Goal: Navigation & Orientation: Find specific page/section

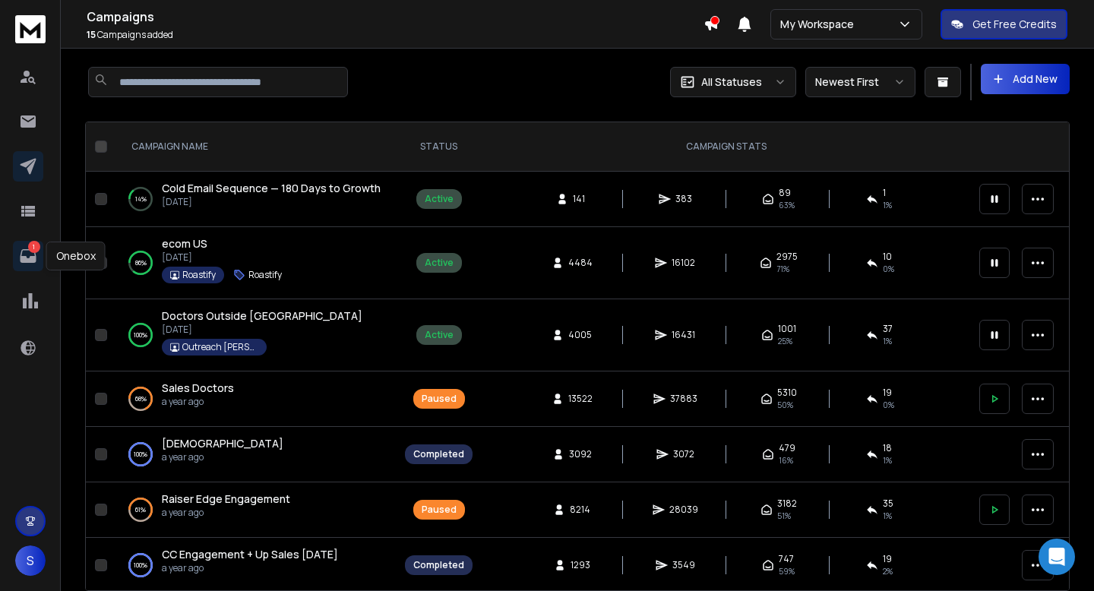
click at [40, 248] on link "1" at bounding box center [28, 256] width 30 height 30
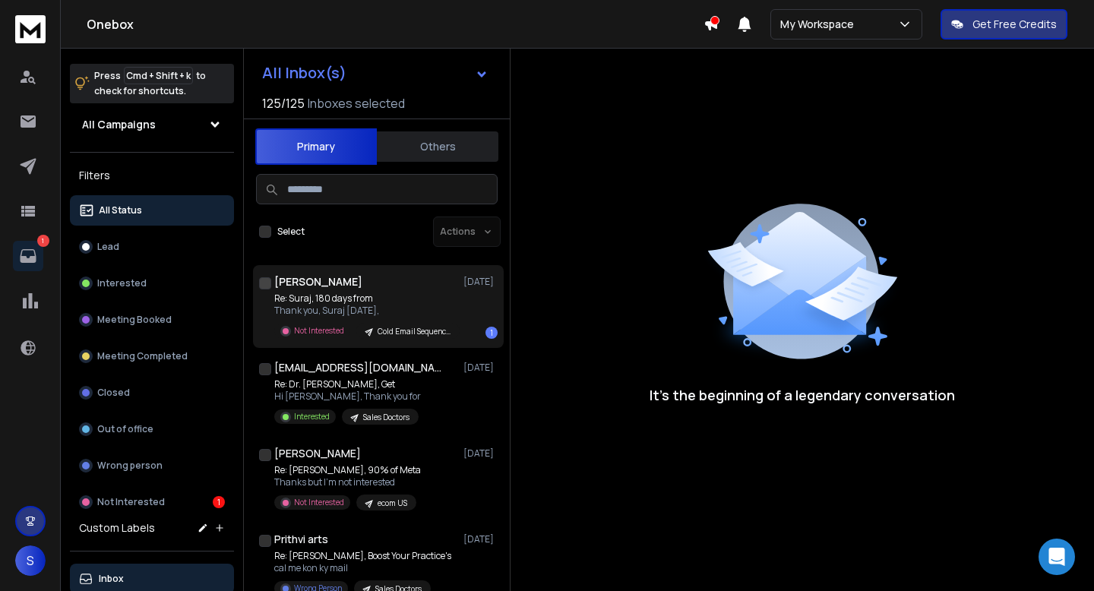
click at [371, 321] on div "Re: Suraj, 180 days from Thank you, Suraj [DATE], Not Interested Cold Email Seq…" at bounding box center [366, 315] width 185 height 46
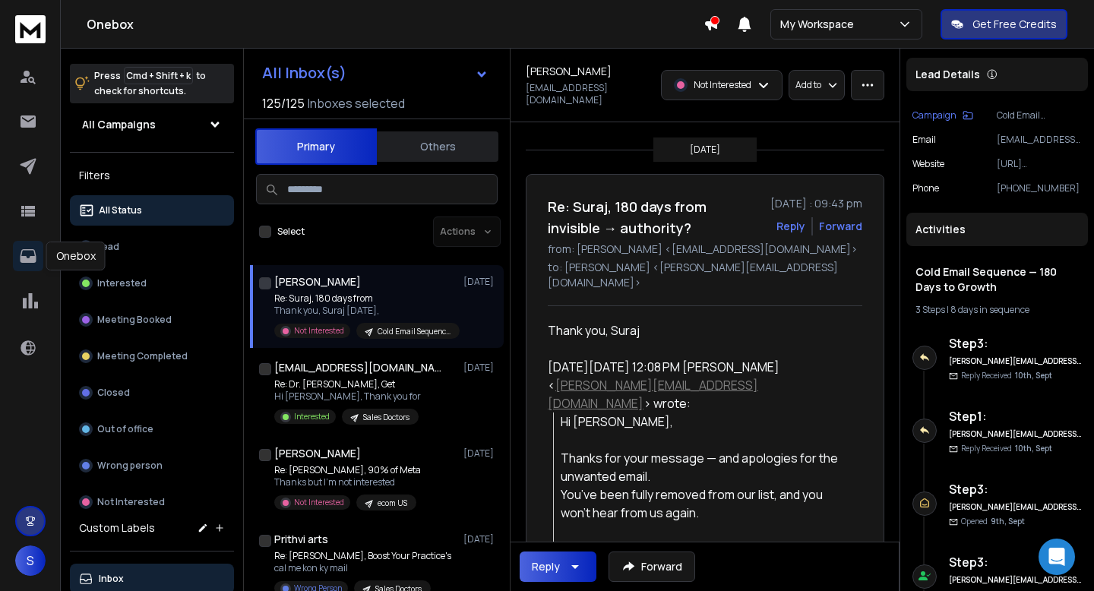
click at [27, 267] on link at bounding box center [28, 256] width 30 height 30
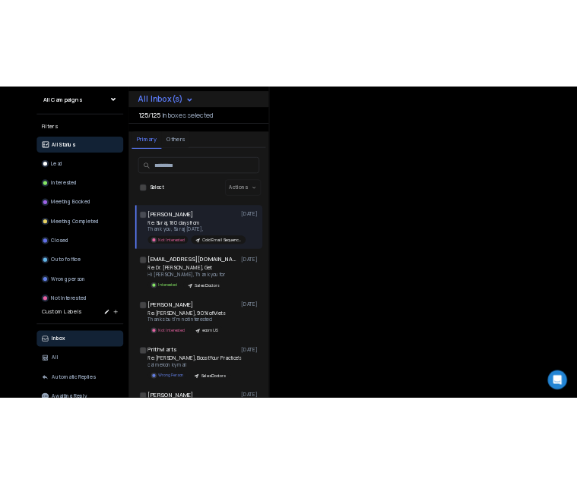
scroll to position [43, 0]
